Goal: Task Accomplishment & Management: Manage account settings

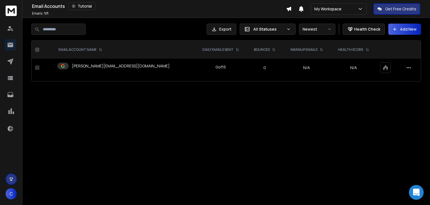
click at [420, 189] on div "Open Intercom Messenger" at bounding box center [416, 192] width 15 height 15
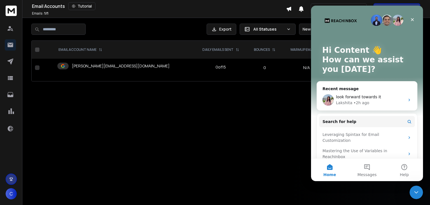
click at [200, 158] on div "ReferralStack Unlock AI-powered affiliate growth Lifetime Deals available! Clai…" at bounding box center [215, 102] width 430 height 205
